Goal: Navigation & Orientation: Find specific page/section

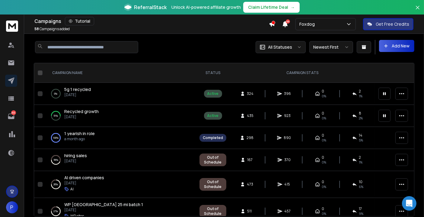
click at [417, 6] on icon "Close banner" at bounding box center [418, 8] width 4 height 4
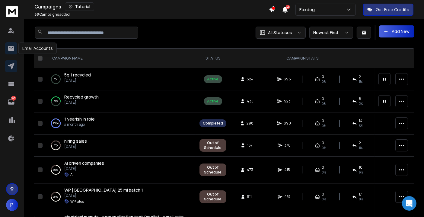
click at [9, 48] on icon at bounding box center [11, 48] width 6 height 5
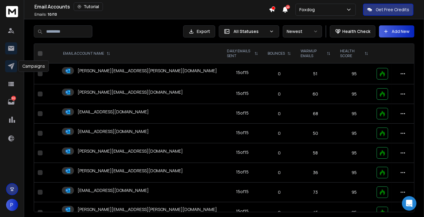
click at [9, 64] on icon at bounding box center [11, 66] width 7 height 7
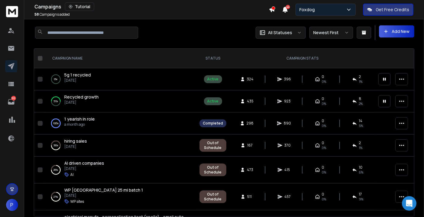
click at [313, 7] on p "Foxdog" at bounding box center [309, 10] width 18 height 6
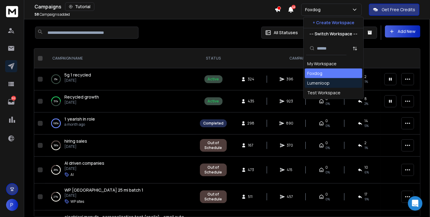
click at [317, 85] on div "Lumenloop" at bounding box center [318, 83] width 22 height 6
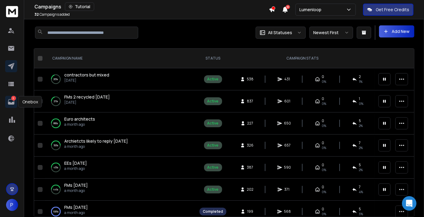
click at [11, 101] on icon at bounding box center [11, 101] width 7 height 7
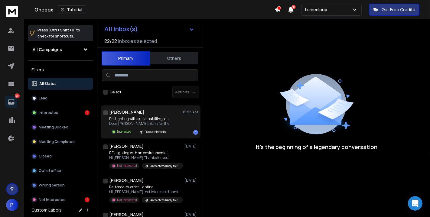
click at [161, 122] on p "Dear [PERSON_NAME], Sorry for the" at bounding box center [139, 123] width 60 height 5
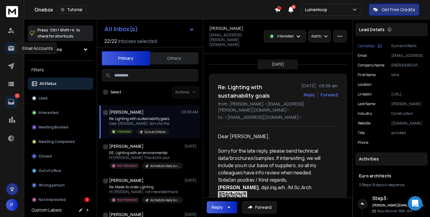
click at [11, 47] on icon at bounding box center [11, 48] width 6 height 5
